Goal: Information Seeking & Learning: Check status

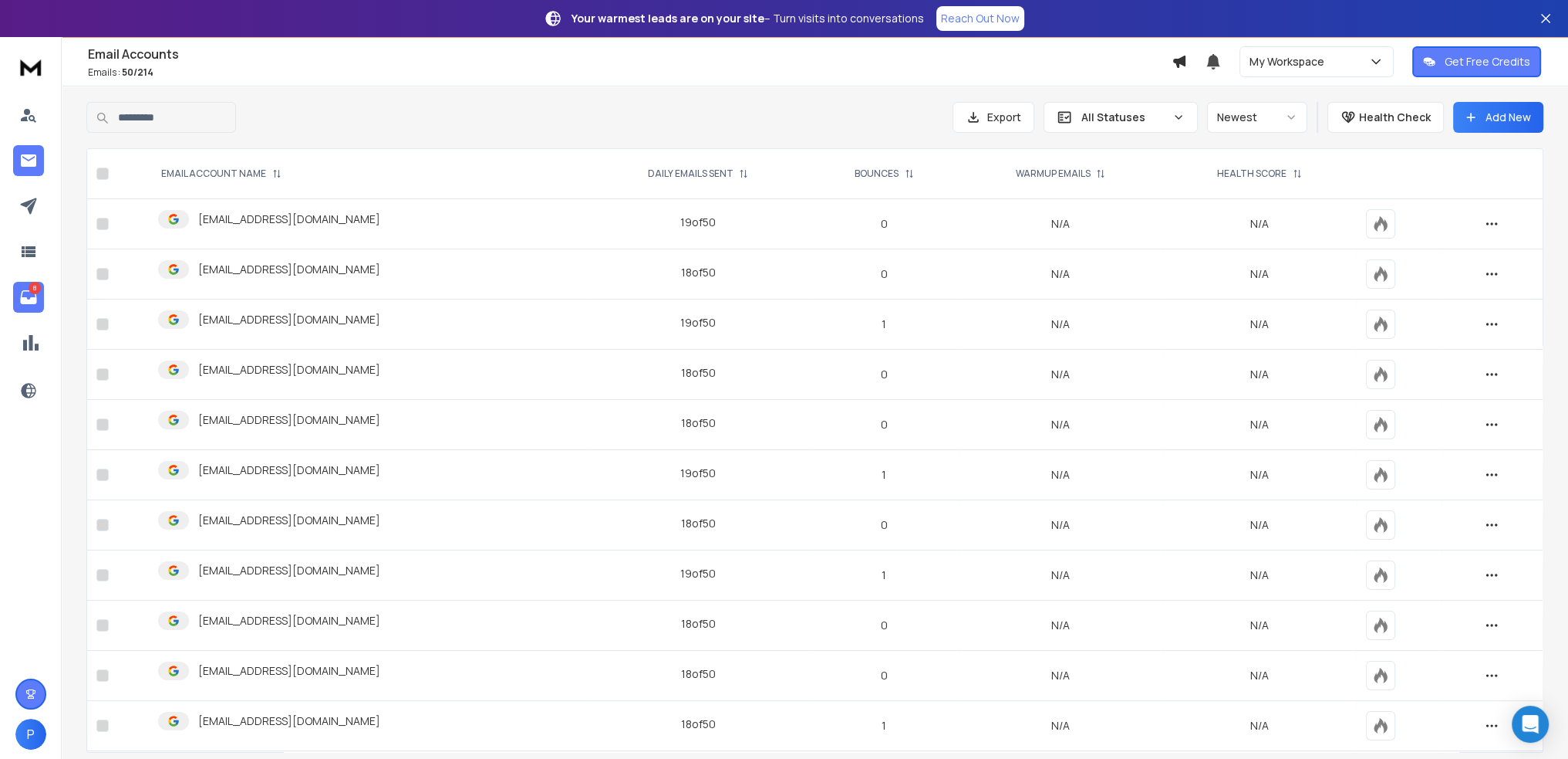
click at [37, 291] on p "8" at bounding box center [34, 288] width 13 height 13
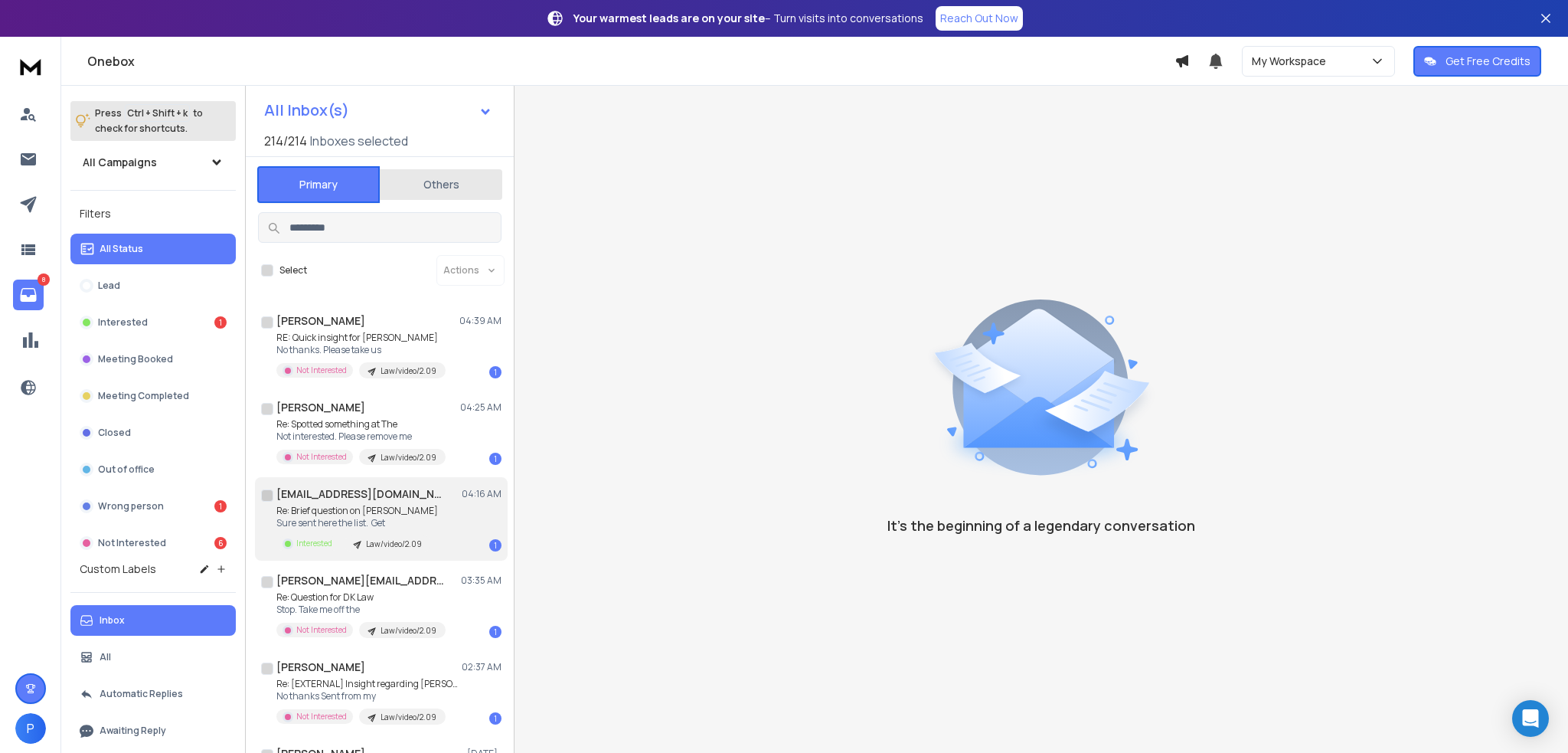
click at [409, 510] on p "Re: Brief question on [PERSON_NAME]" at bounding box center [357, 511] width 161 height 13
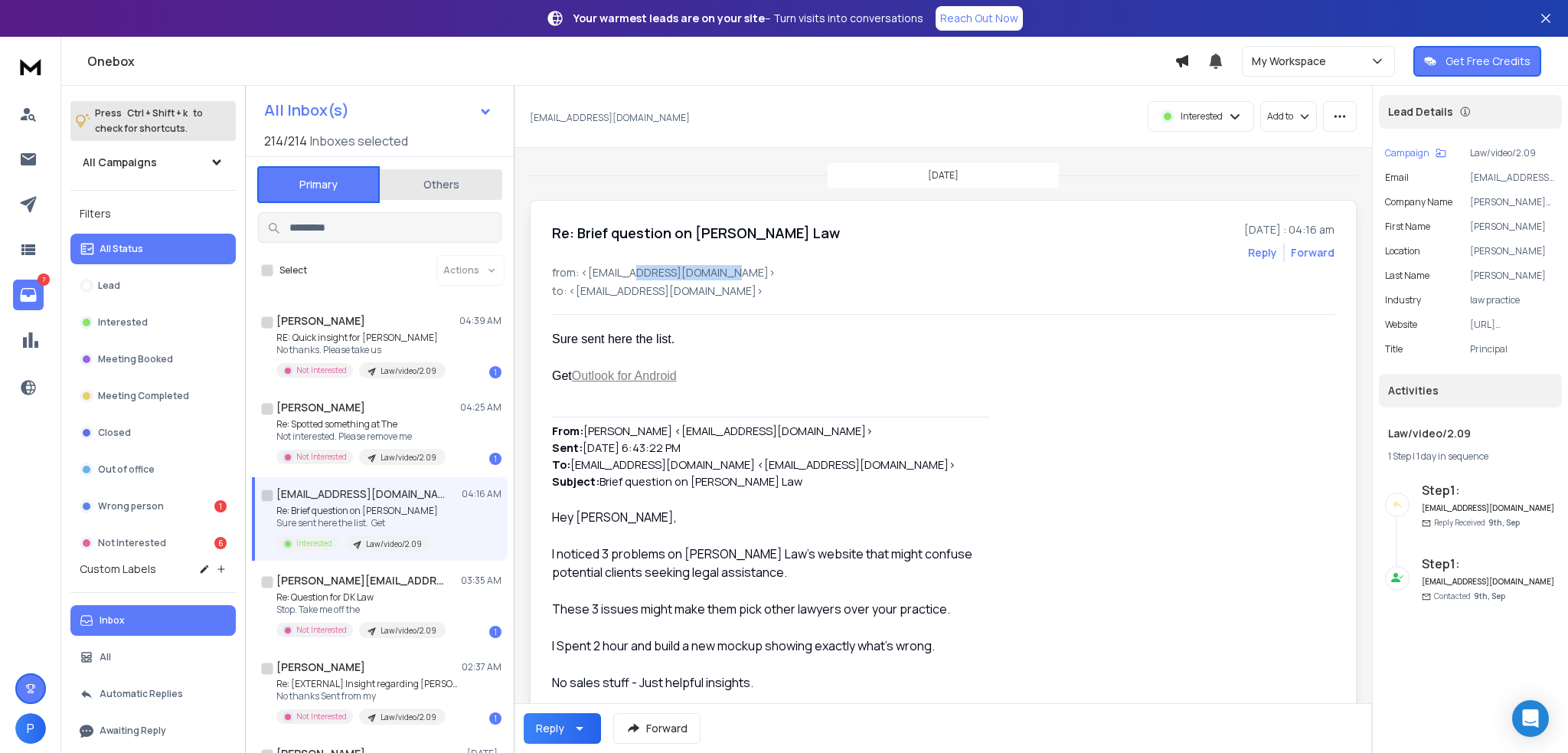
drag, startPoint x: 633, startPoint y: 271, endPoint x: 715, endPoint y: 275, distance: 82.1
click at [715, 275] on p "from: <[EMAIL_ADDRESS][DOMAIN_NAME]>" at bounding box center [943, 272] width 783 height 15
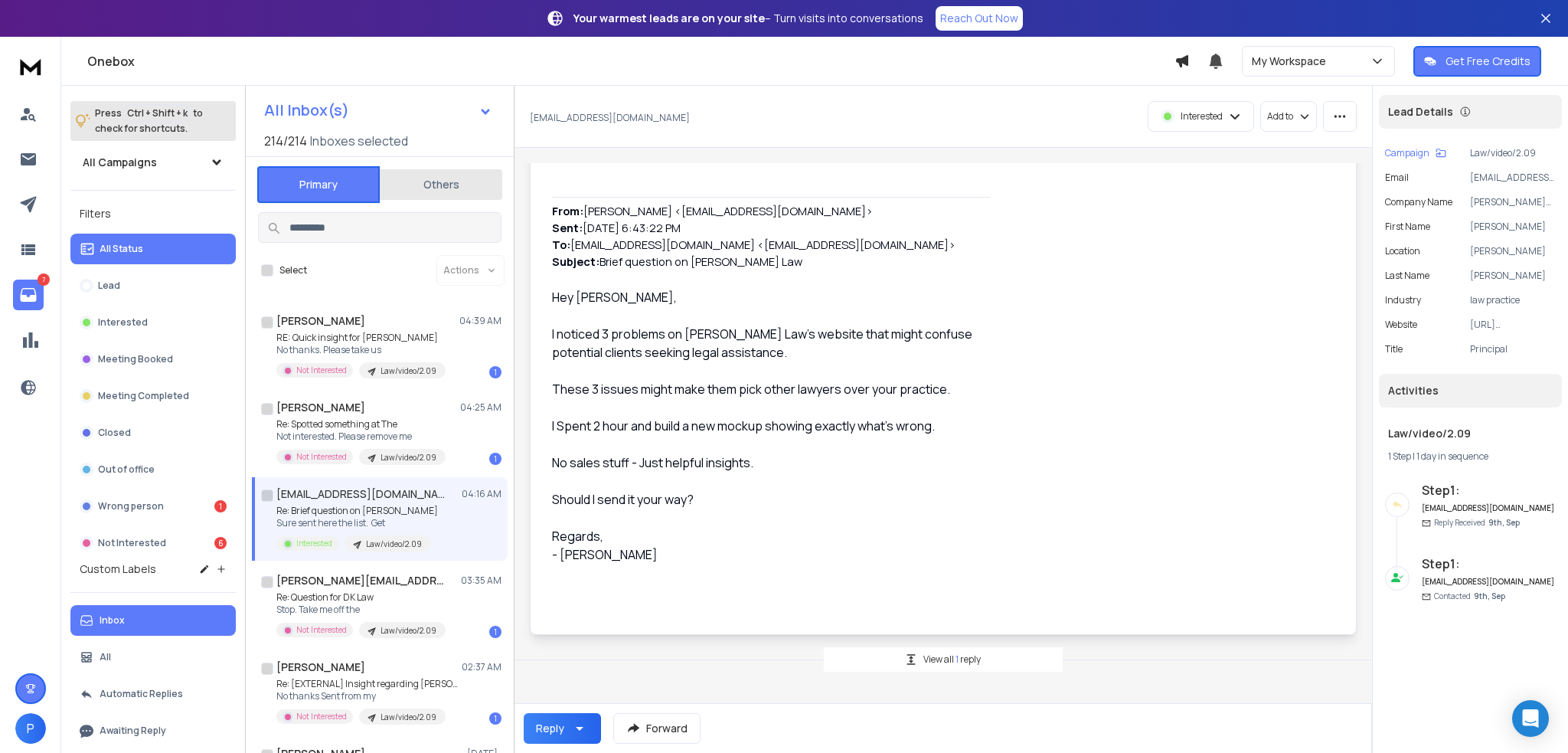
scroll to position [223, 0]
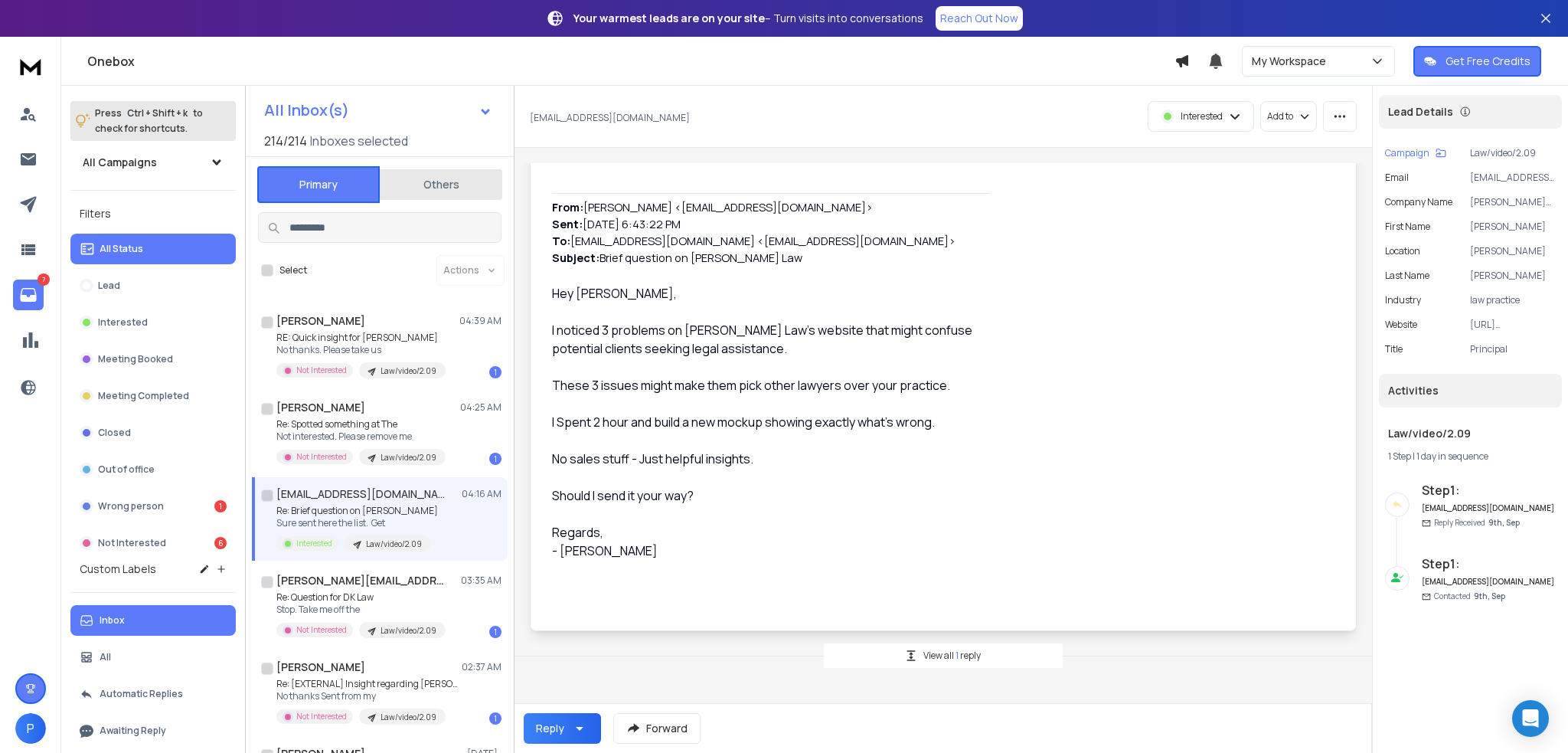
click at [793, 241] on div "From: [PERSON_NAME] <[EMAIL_ADDRESS][DOMAIN_NAME]> Sent: [DATE] 6:43:22 PM To: …" at bounding box center [775, 231] width 447 height 68
drag, startPoint x: 571, startPoint y: 239, endPoint x: 705, endPoint y: 235, distance: 134.1
click at [705, 235] on div "From: [PERSON_NAME] <[EMAIL_ADDRESS][DOMAIN_NAME]> Sent: [DATE] 6:43:22 PM To: …" at bounding box center [775, 231] width 447 height 68
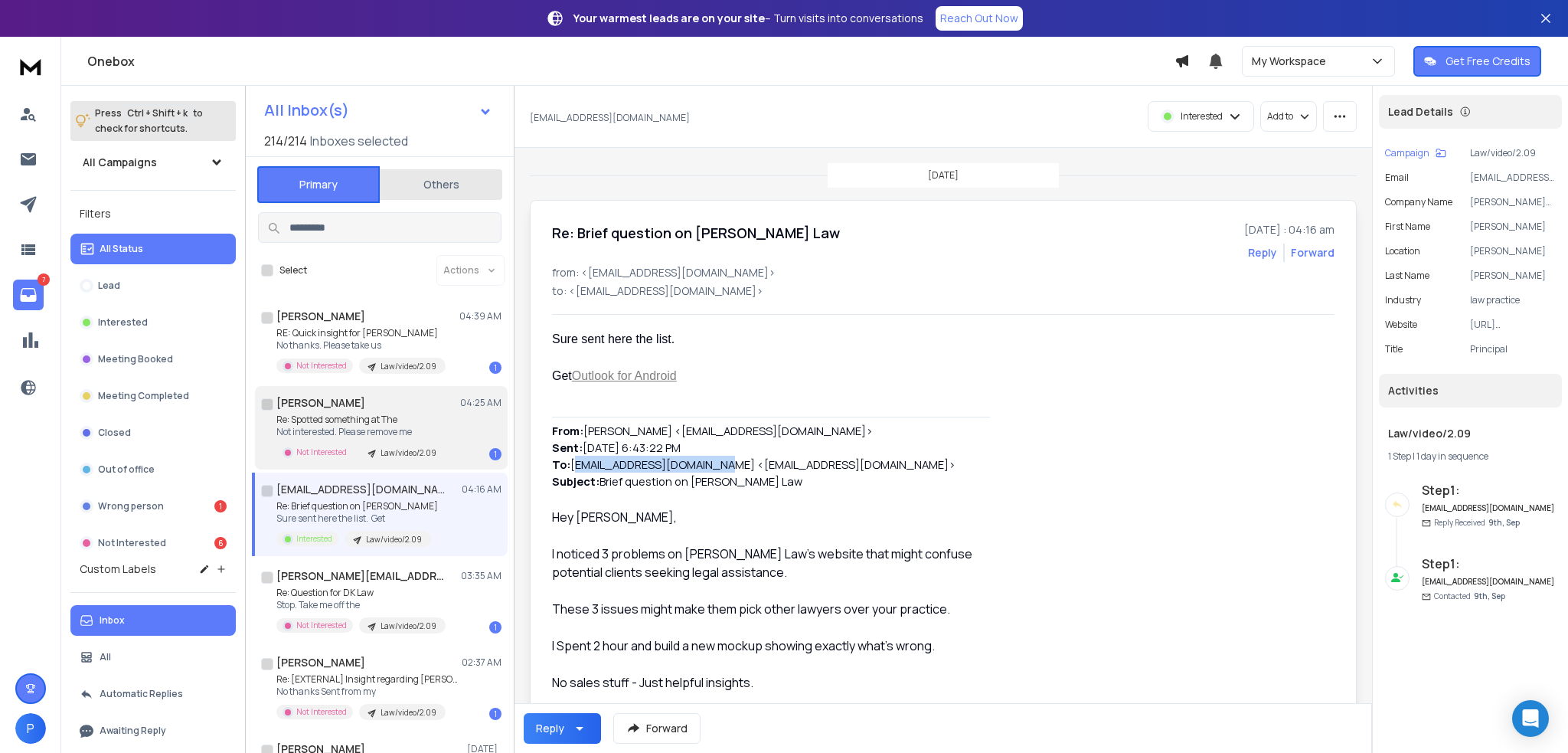
scroll to position [0, 0]
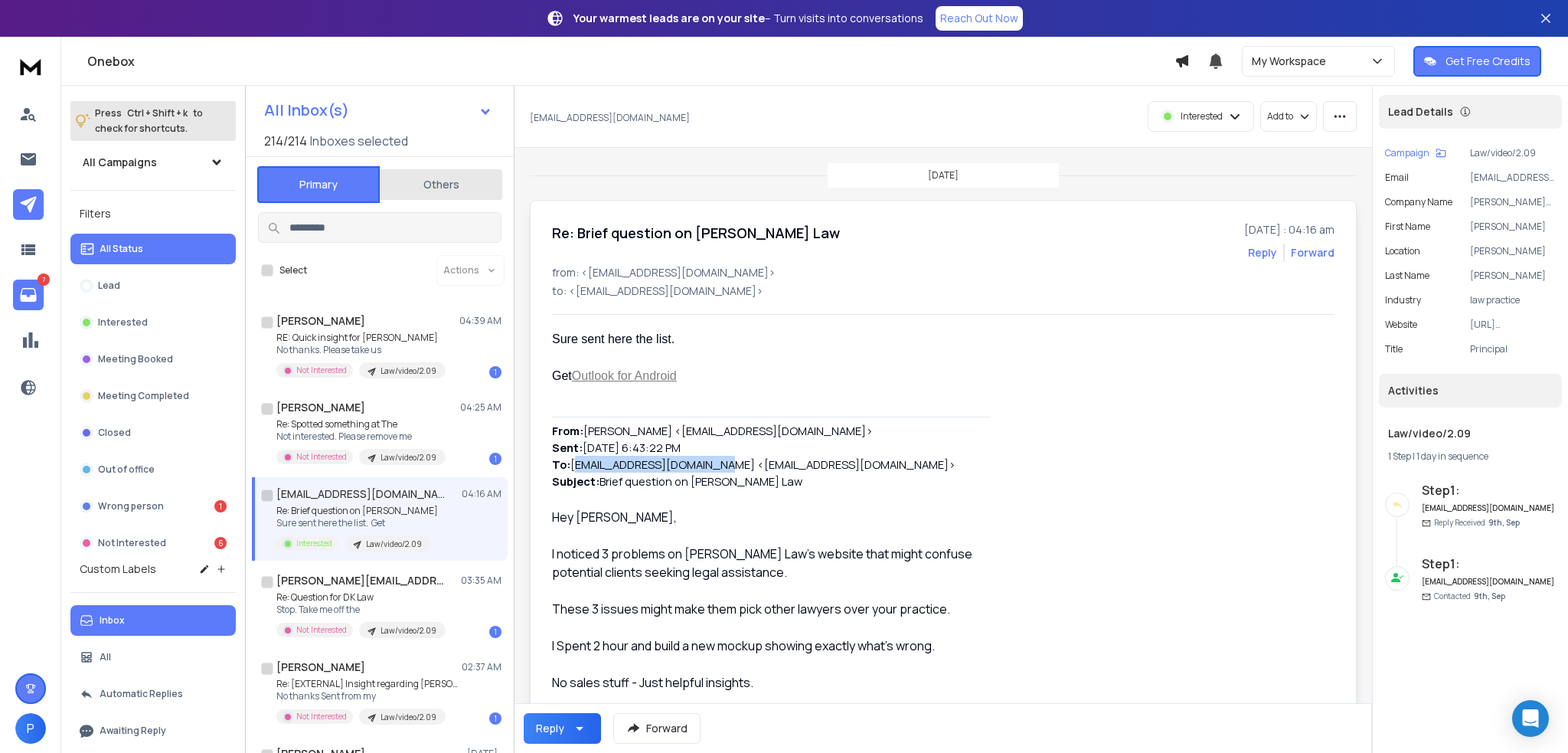
click at [41, 198] on link at bounding box center [28, 204] width 31 height 31
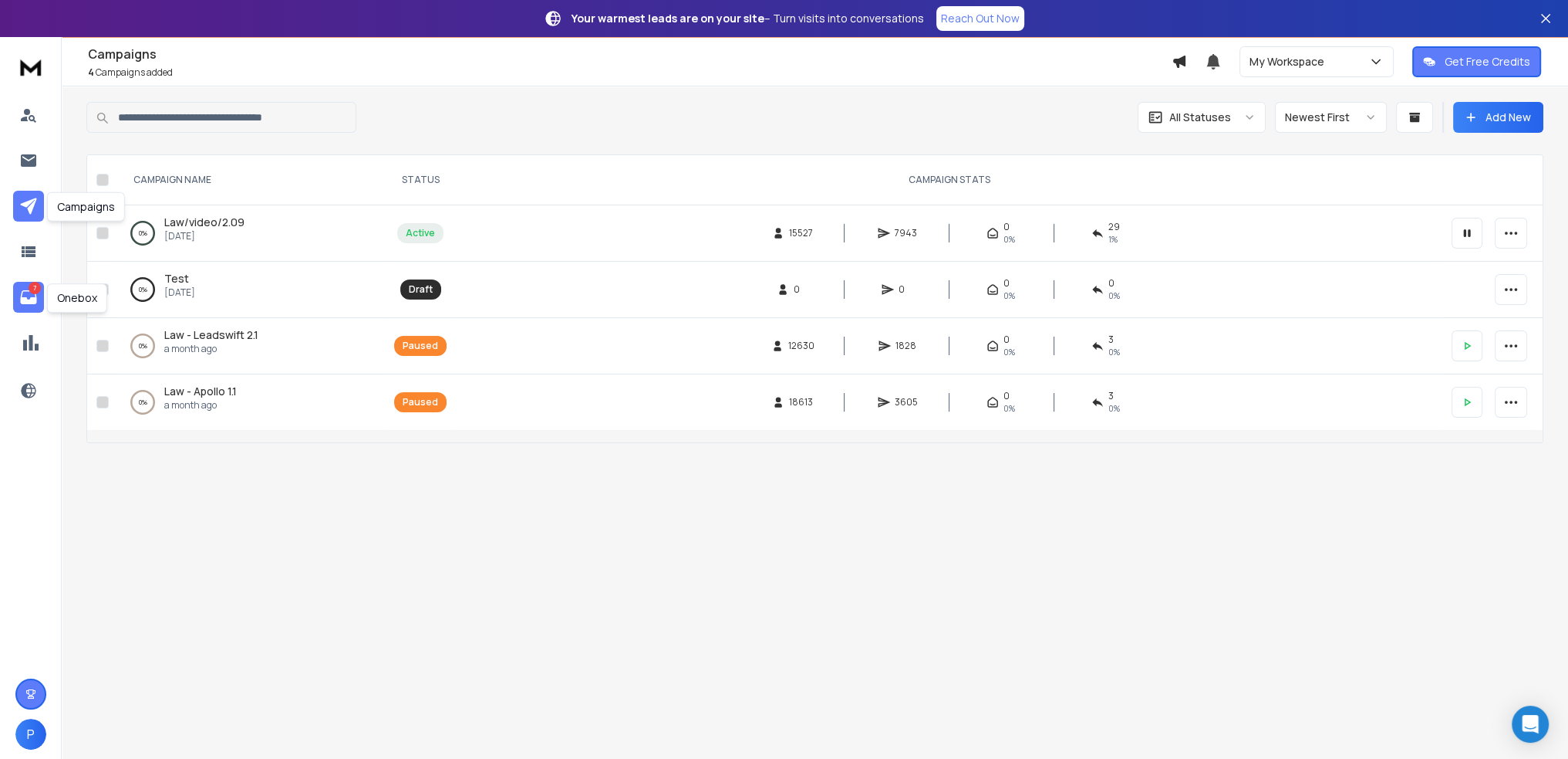
click at [32, 291] on p "7" at bounding box center [34, 288] width 13 height 13
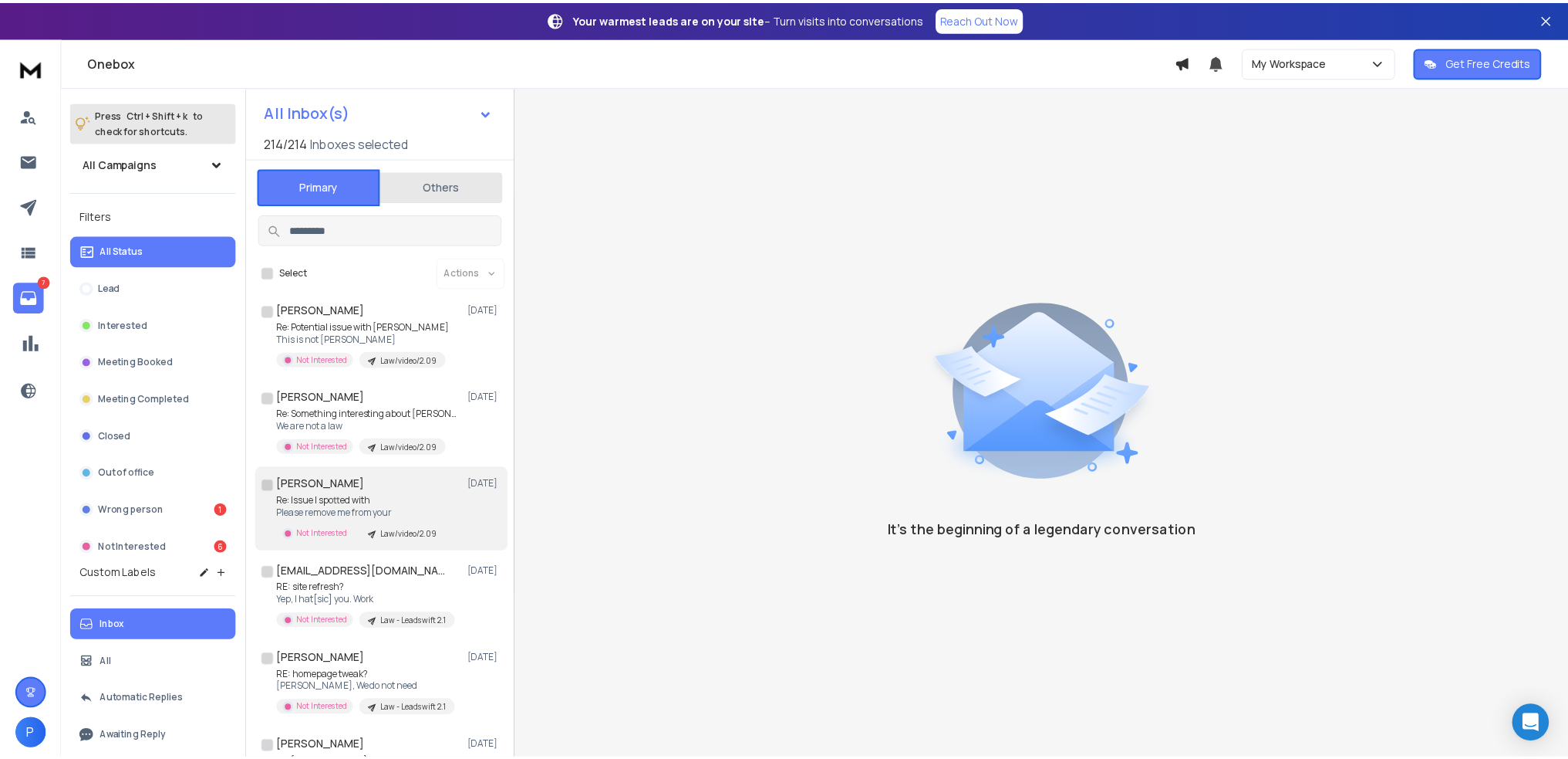
scroll to position [1312, 0]
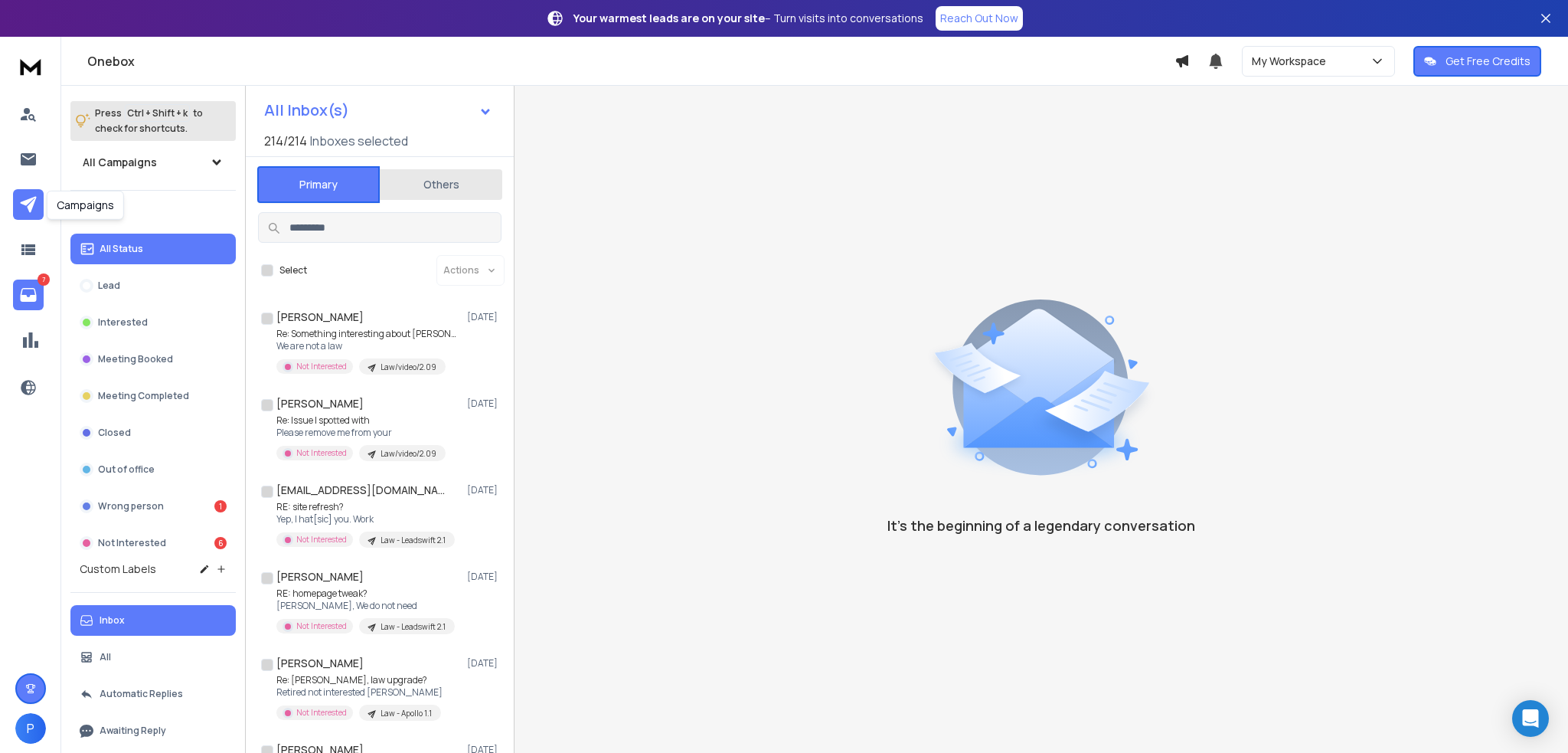
click at [22, 198] on icon at bounding box center [28, 204] width 18 height 18
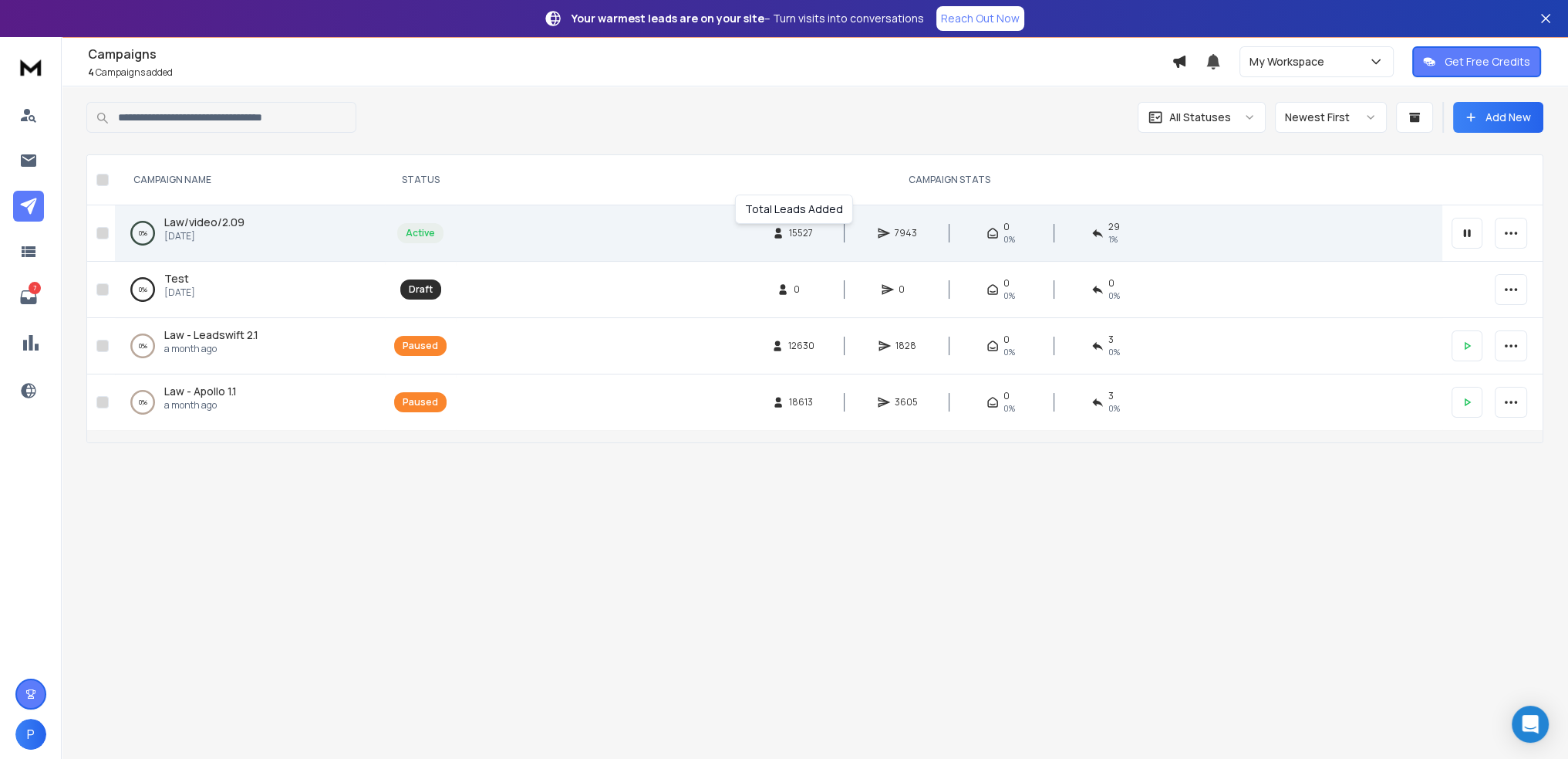
click at [694, 229] on div "15527 7943 0 0% 29 1 %" at bounding box center [949, 232] width 968 height 25
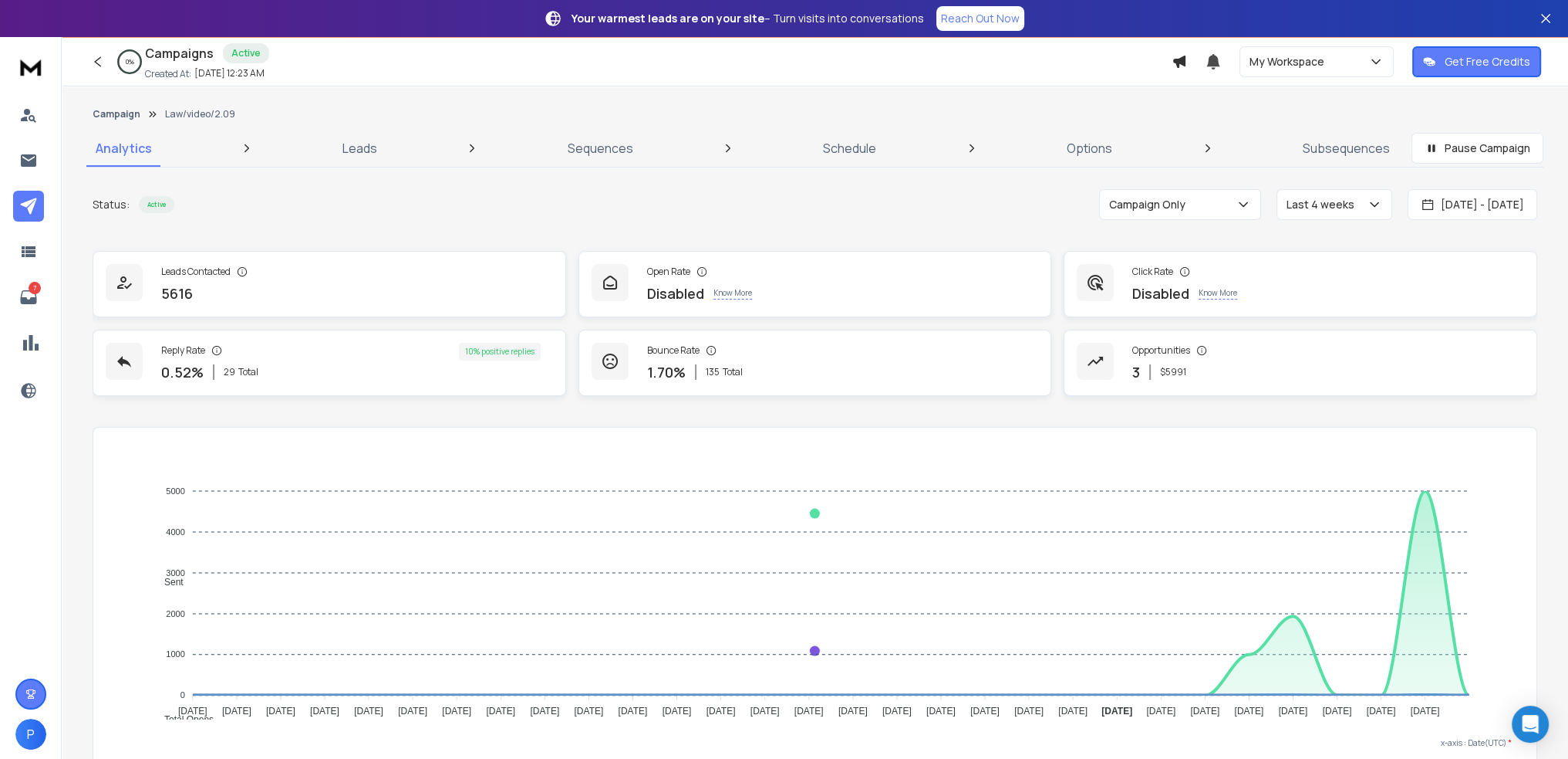
scroll to position [337, 0]
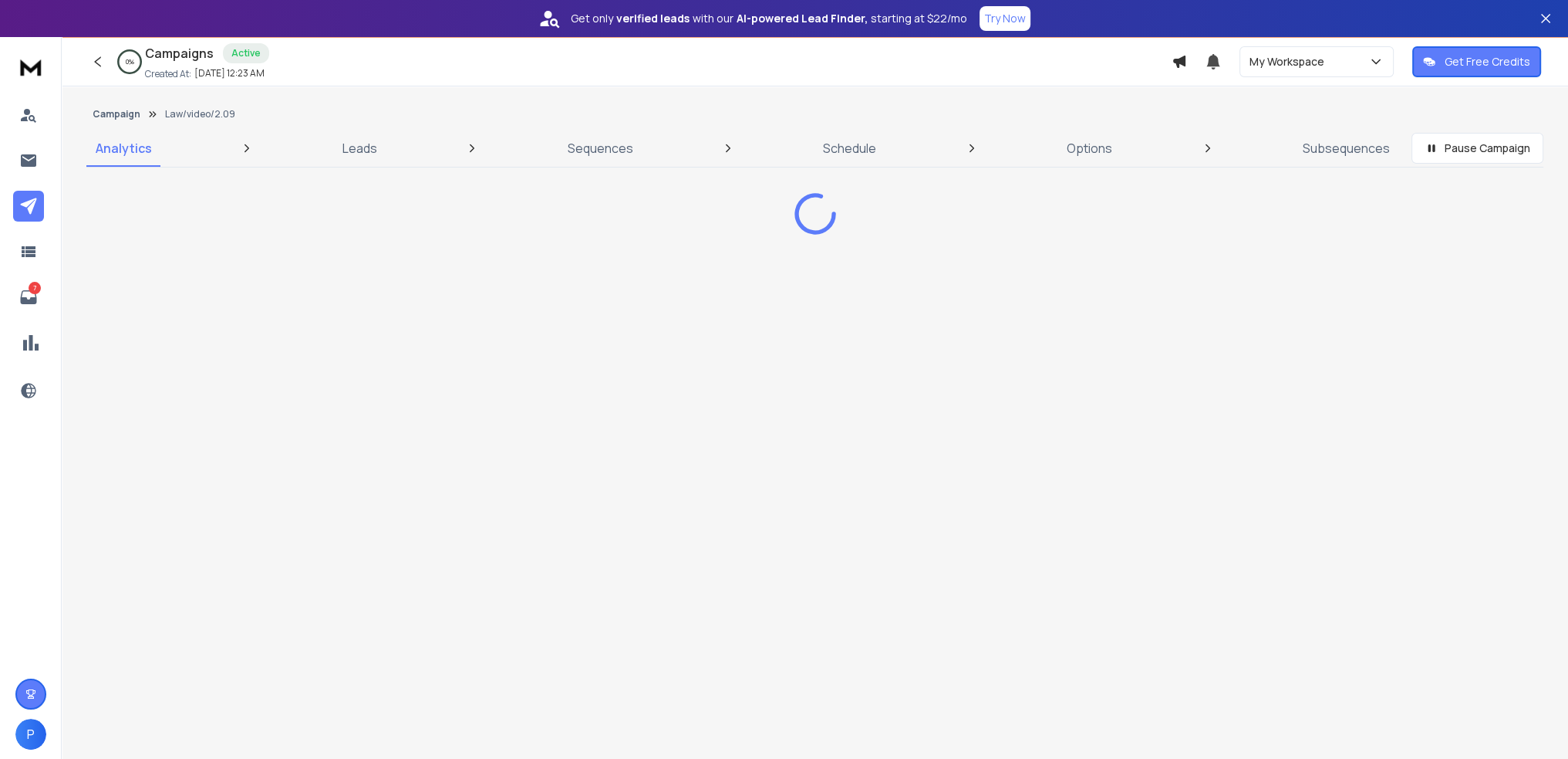
scroll to position [210, 0]
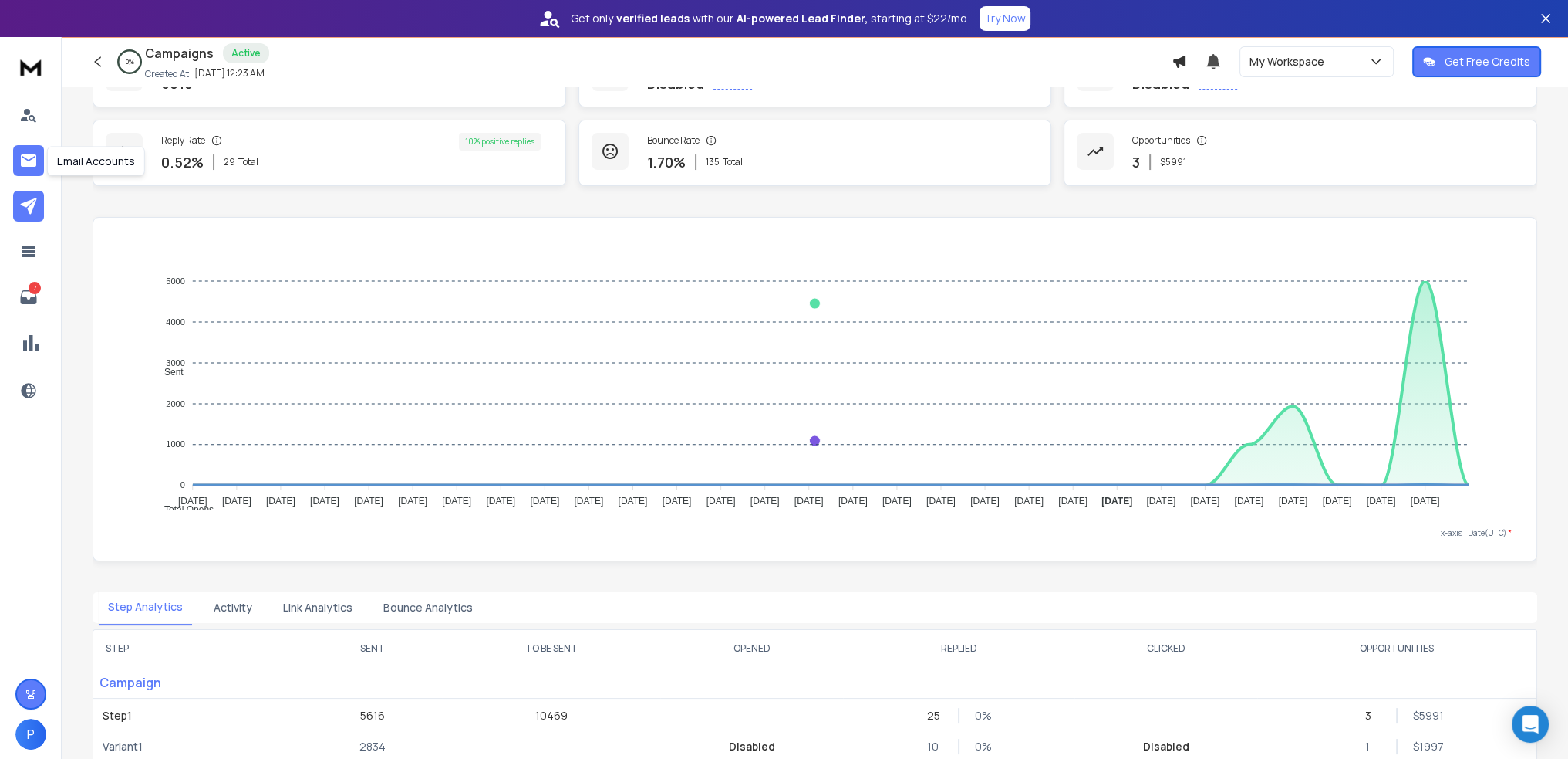
click at [34, 159] on icon at bounding box center [28, 161] width 15 height 13
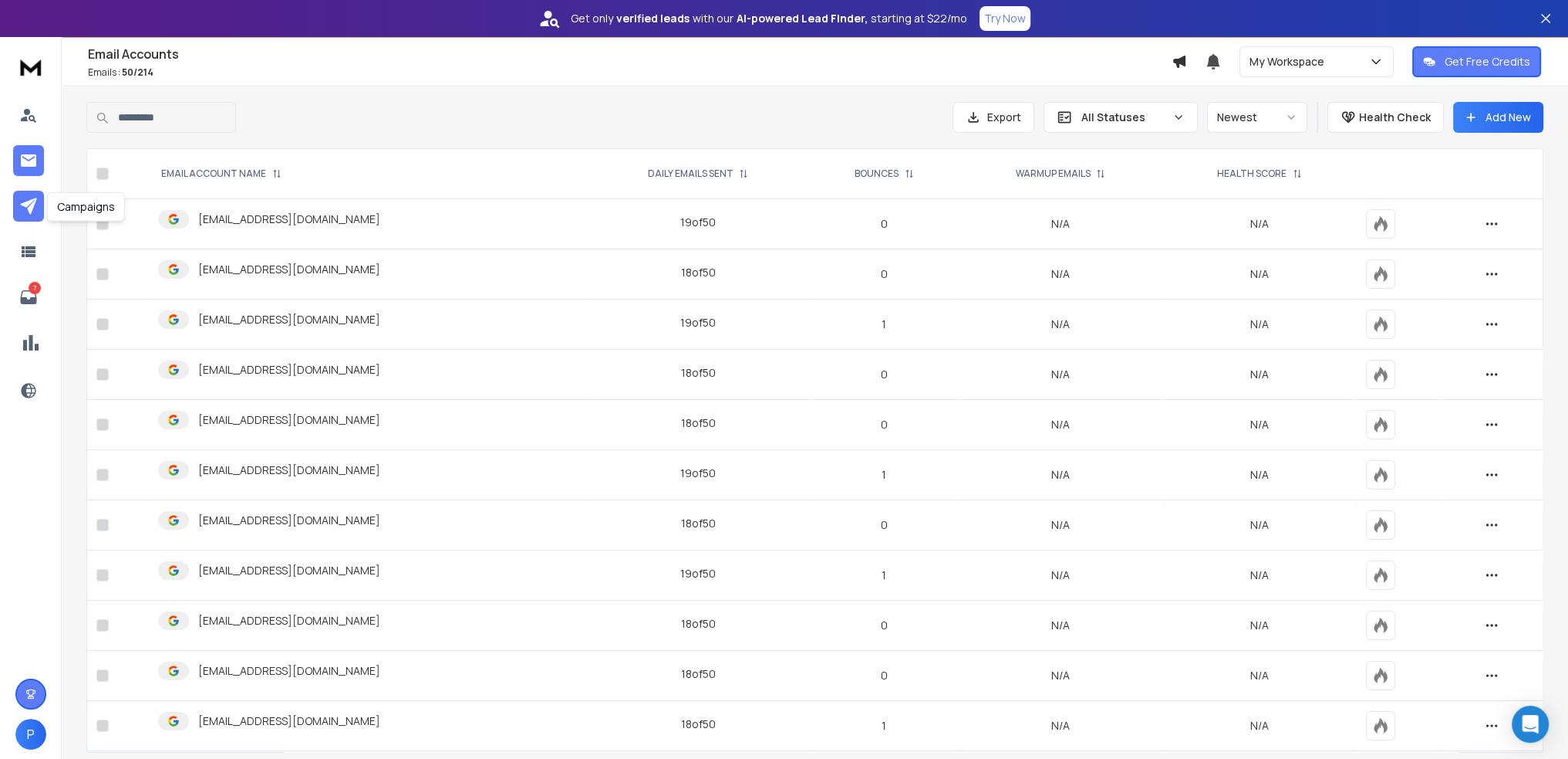
click at [17, 220] on link at bounding box center [28, 206] width 31 height 31
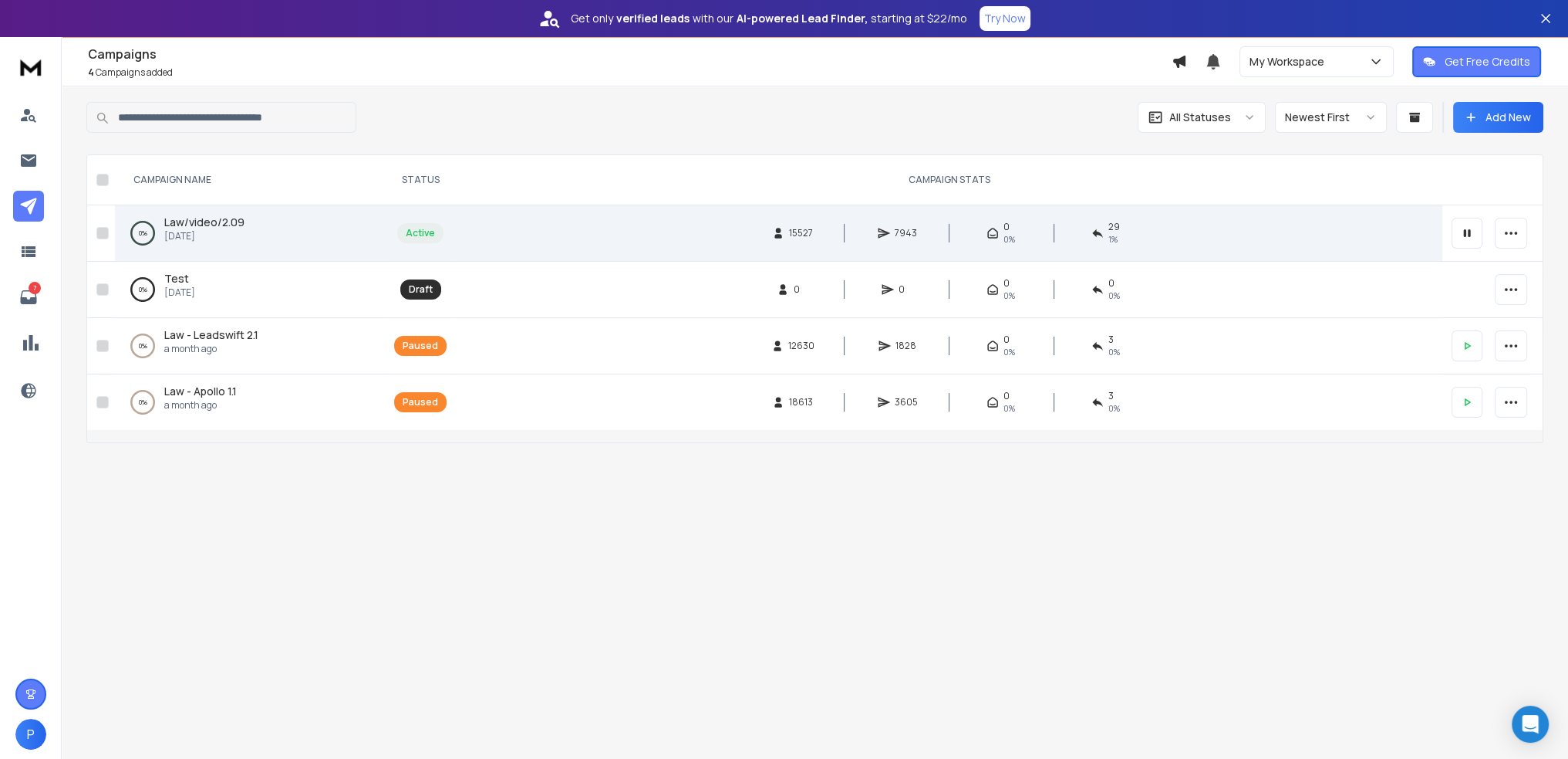
click at [1458, 228] on button at bounding box center [1467, 233] width 31 height 31
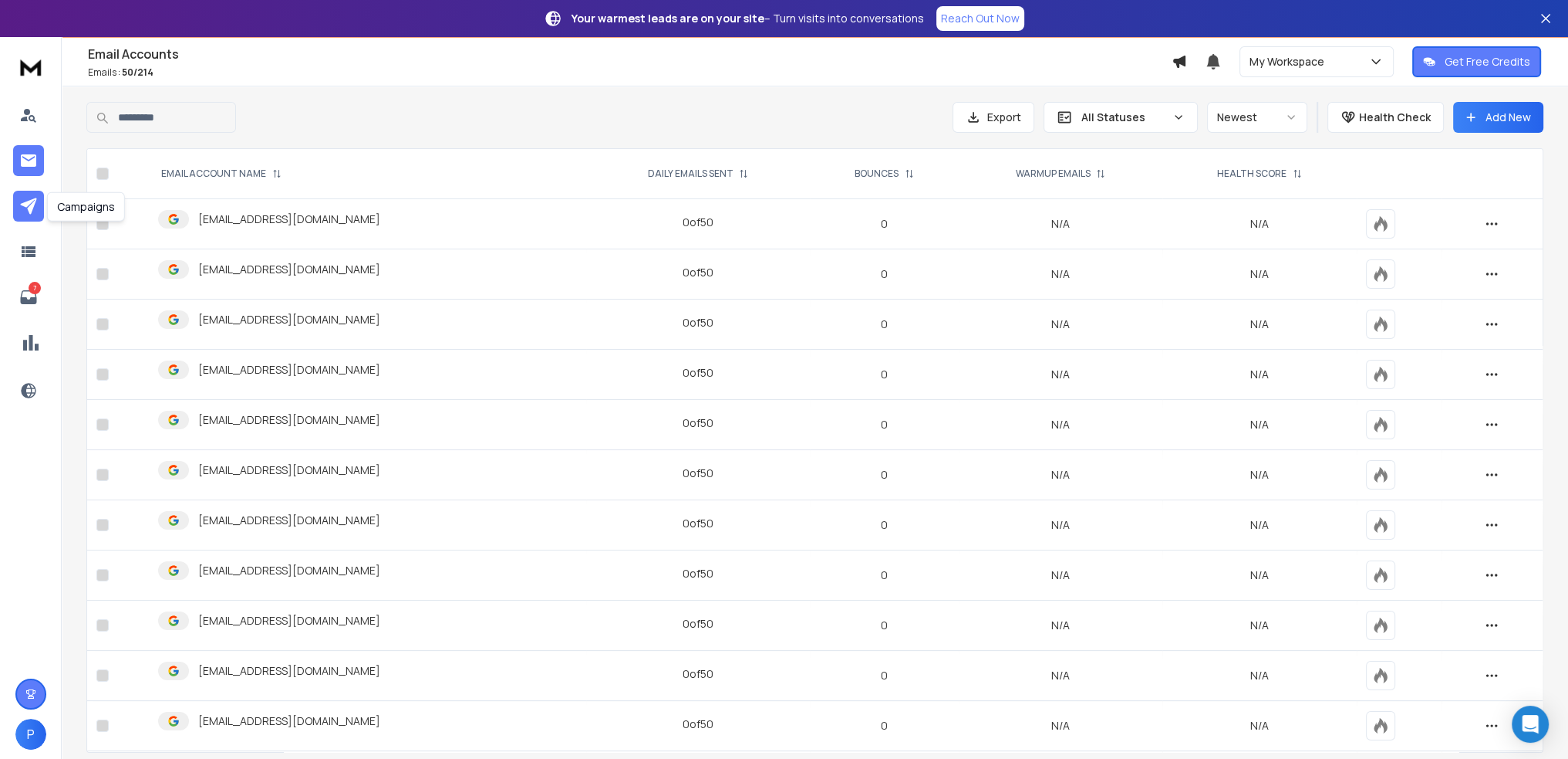
click at [28, 197] on icon at bounding box center [28, 206] width 18 height 18
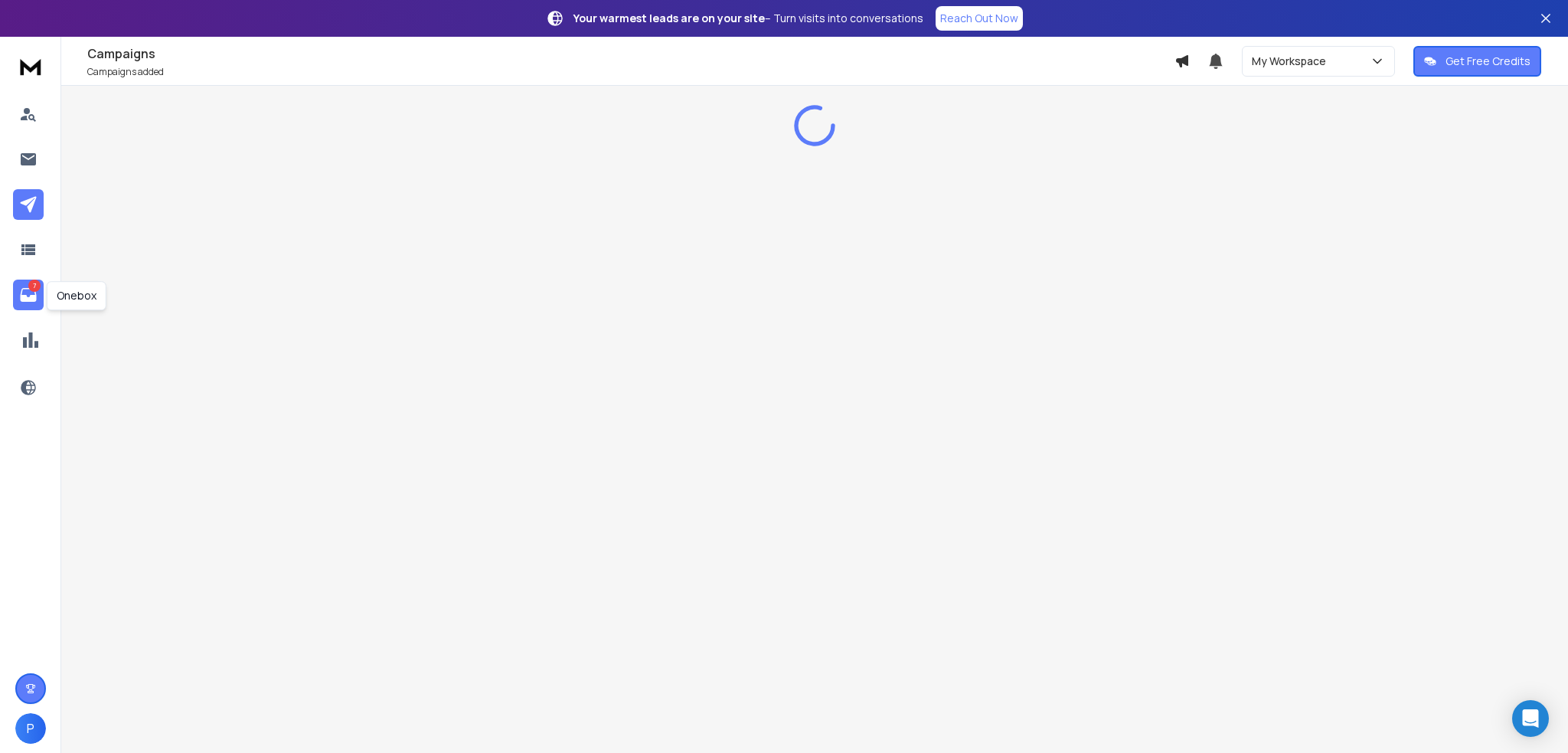
click at [37, 289] on p "7" at bounding box center [34, 286] width 13 height 13
